Goal: Task Accomplishment & Management: Manage account settings

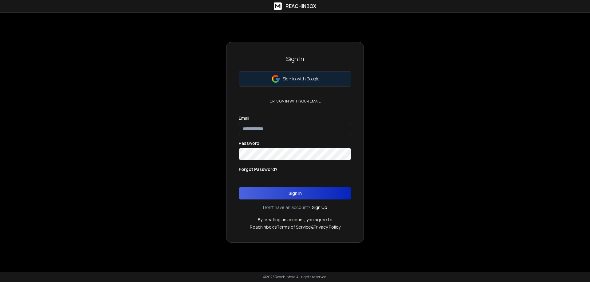
click at [253, 72] on button "Sign in with Google" at bounding box center [295, 78] width 112 height 15
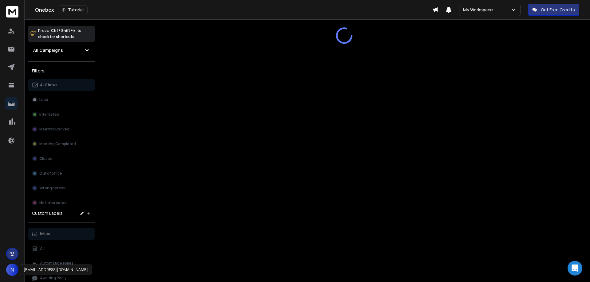
click at [13, 272] on span "N" at bounding box center [12, 270] width 12 height 12
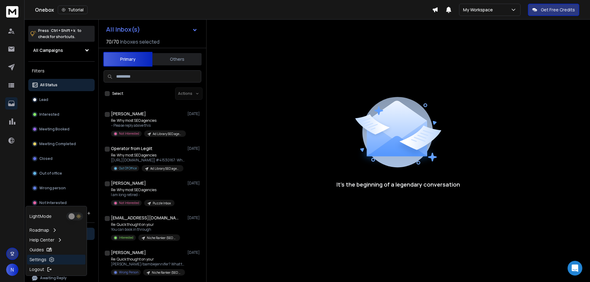
click at [41, 262] on p "Settings" at bounding box center [37, 260] width 17 height 6
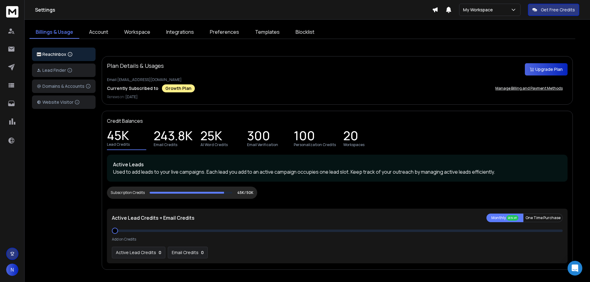
click at [136, 29] on link "Workspace" at bounding box center [137, 32] width 38 height 13
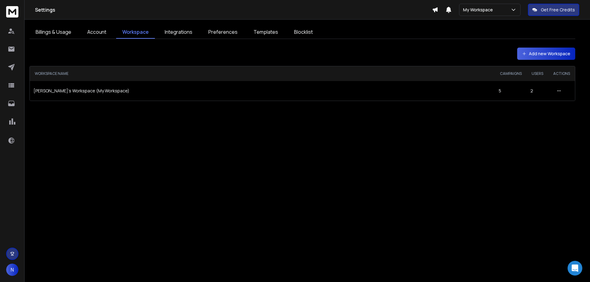
drag, startPoint x: 411, startPoint y: 0, endPoint x: 133, endPoint y: 16, distance: 277.7
click at [133, 16] on div "Settings My Workspace Get Free Credits" at bounding box center [295, 10] width 590 height 20
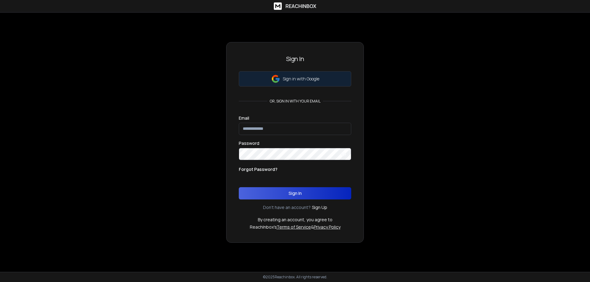
click at [264, 82] on button "Sign in with Google" at bounding box center [295, 78] width 112 height 15
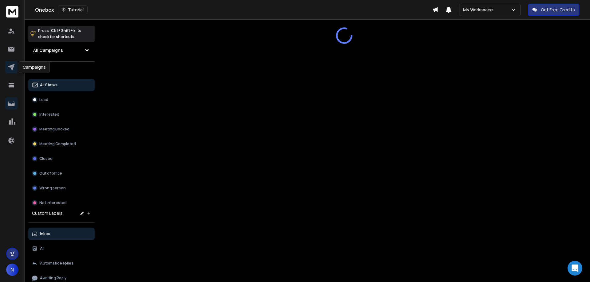
click at [12, 63] on link at bounding box center [11, 67] width 12 height 12
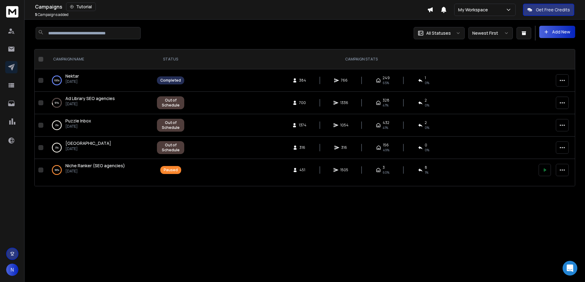
click at [342, 209] on div "Campaigns 5 Campaigns Added All Statuses Newest First Add New CAMPAIGN NAME STA…" at bounding box center [304, 167] width 541 height 282
